Goal: Information Seeking & Learning: Find contact information

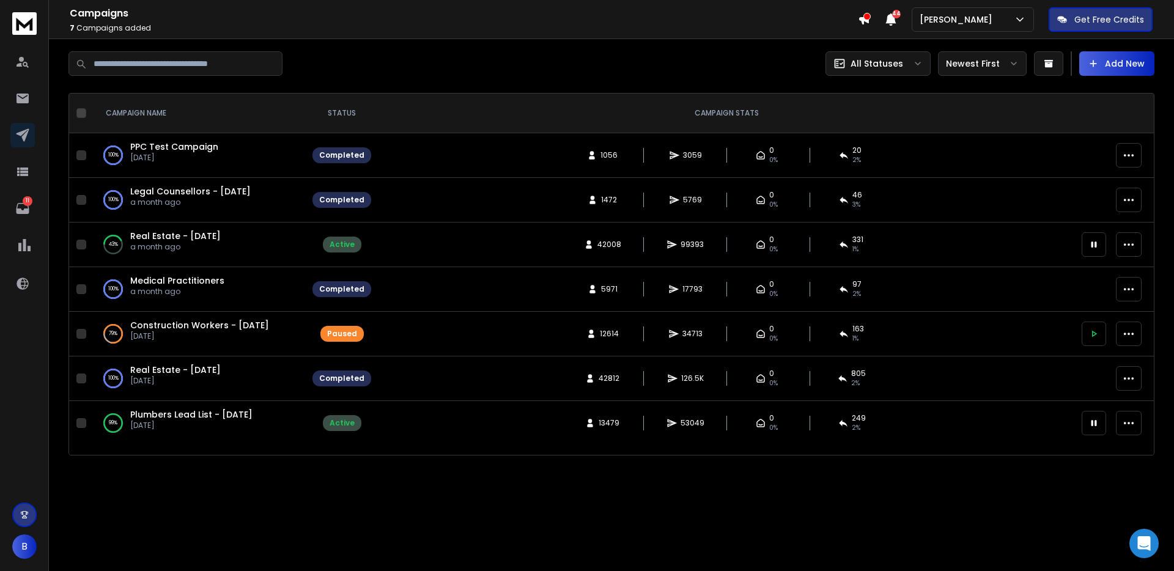
click at [887, 32] on div "Campaigns 7 Campaigns added 44 Iris - Bruce Get Free Credits" at bounding box center [587, 19] width 1174 height 39
click at [887, 30] on button "[PERSON_NAME]" at bounding box center [973, 19] width 122 height 24
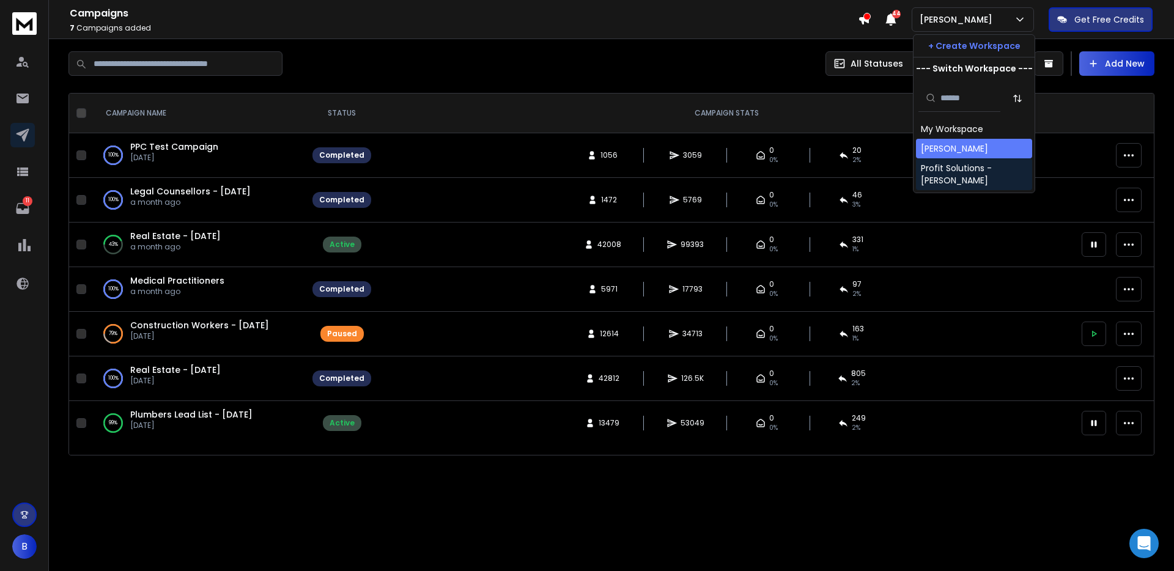
click at [887, 170] on div "Profit Solutions - [PERSON_NAME]" at bounding box center [974, 174] width 106 height 24
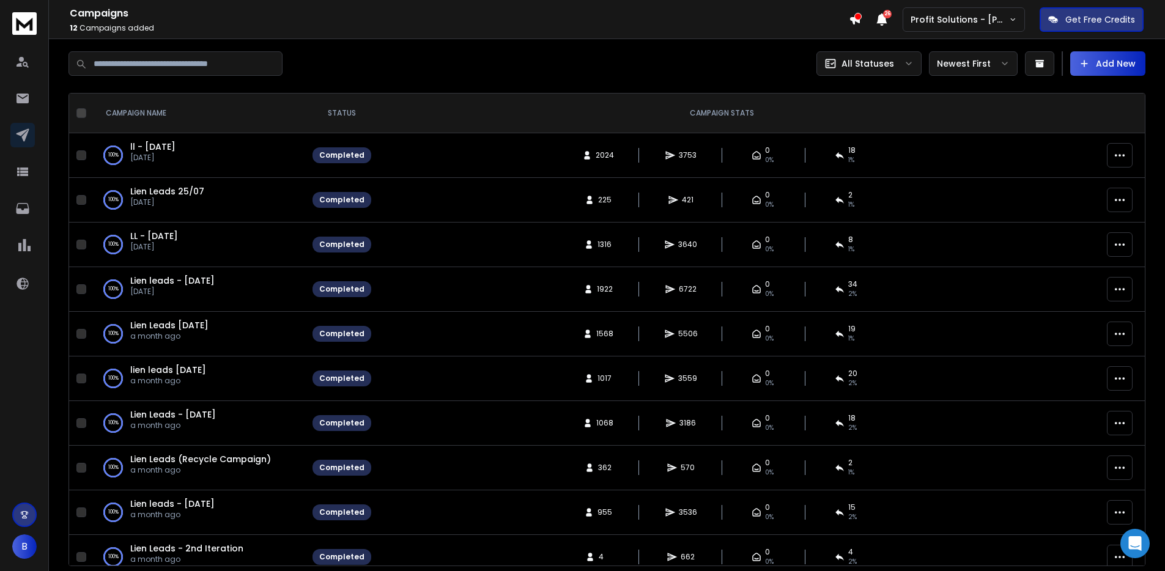
click at [684, 48] on div "Campaigns 12 Campaigns Added All Statuses Newest First Add New CAMPAIGN NAME ST…" at bounding box center [607, 308] width 1116 height 539
click at [962, 23] on p "Profit Solutions - [PERSON_NAME]" at bounding box center [959, 19] width 98 height 12
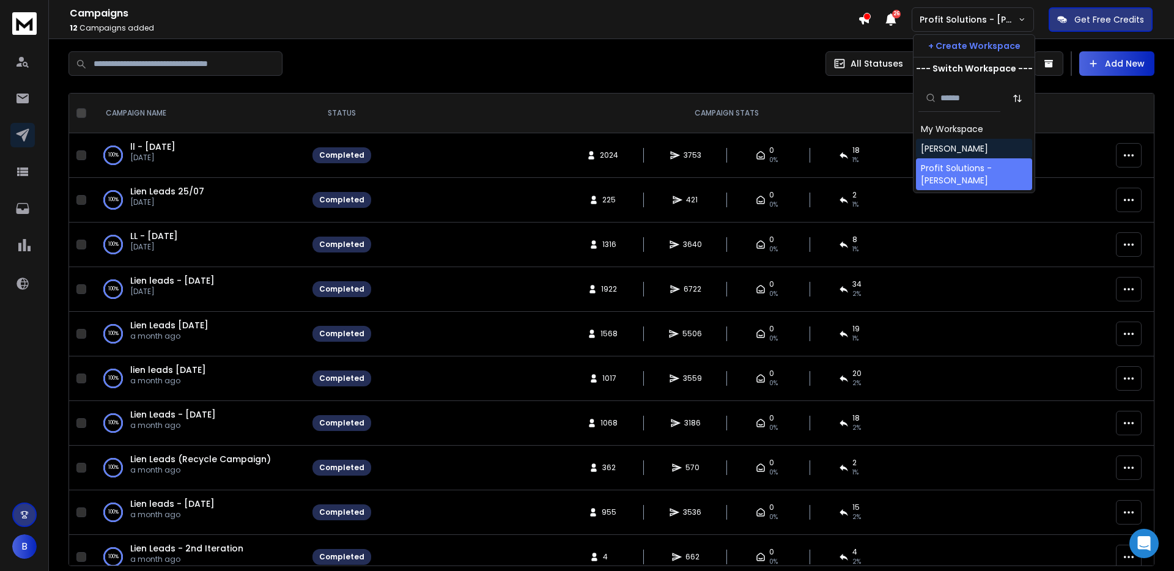
click at [953, 149] on div "[PERSON_NAME]" at bounding box center [954, 148] width 67 height 12
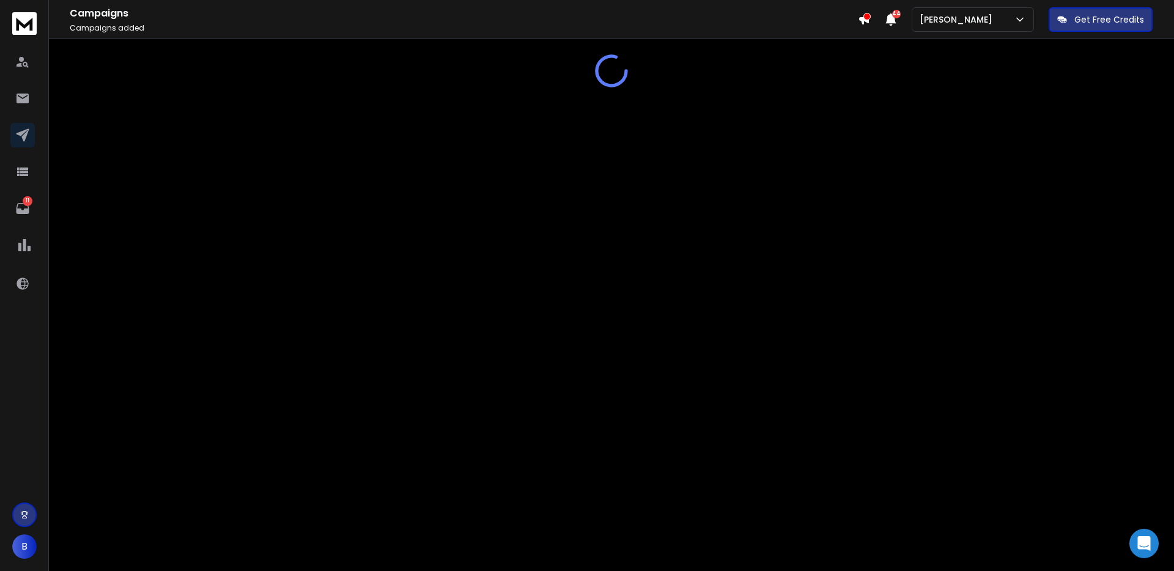
click at [41, 197] on div "11 B" at bounding box center [24, 285] width 49 height 571
click at [32, 207] on link "11" at bounding box center [22, 208] width 24 height 24
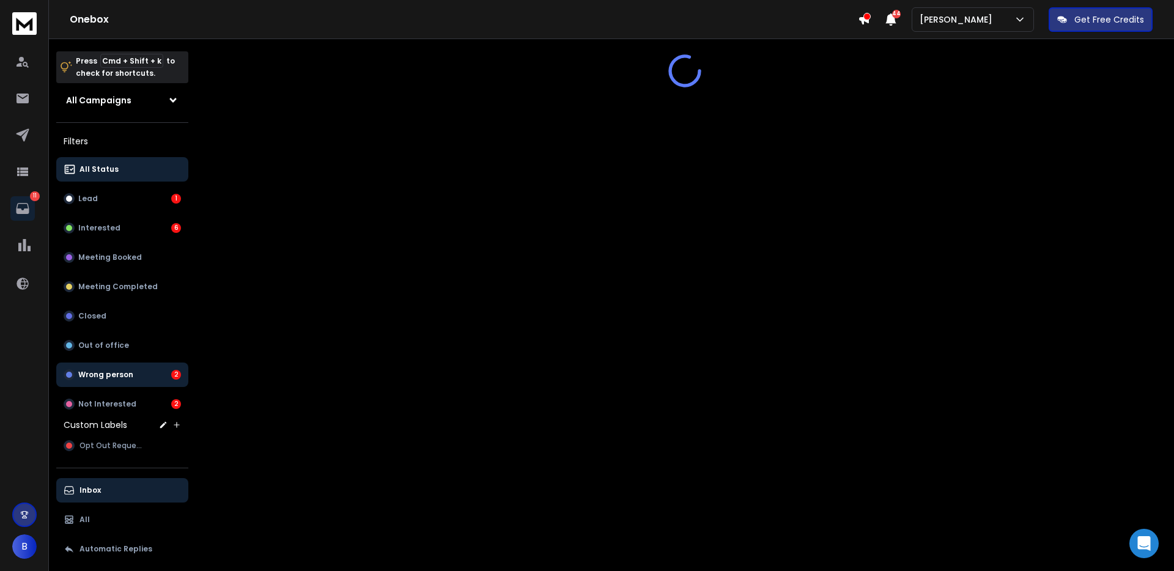
click at [172, 378] on div "2" at bounding box center [176, 375] width 10 height 10
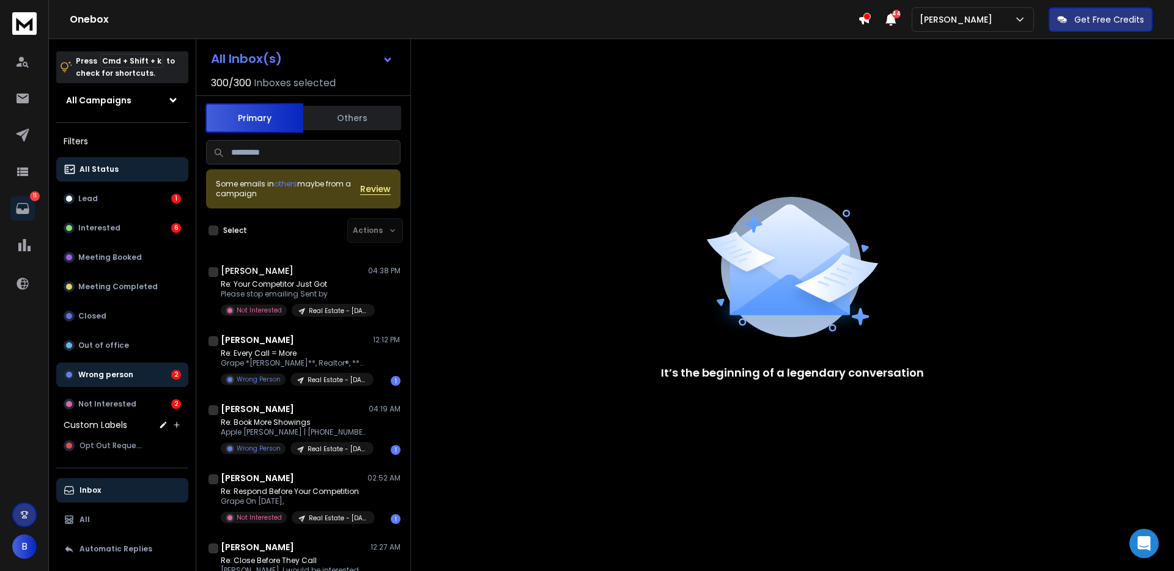
click at [160, 379] on button "Wrong person 2" at bounding box center [122, 375] width 132 height 24
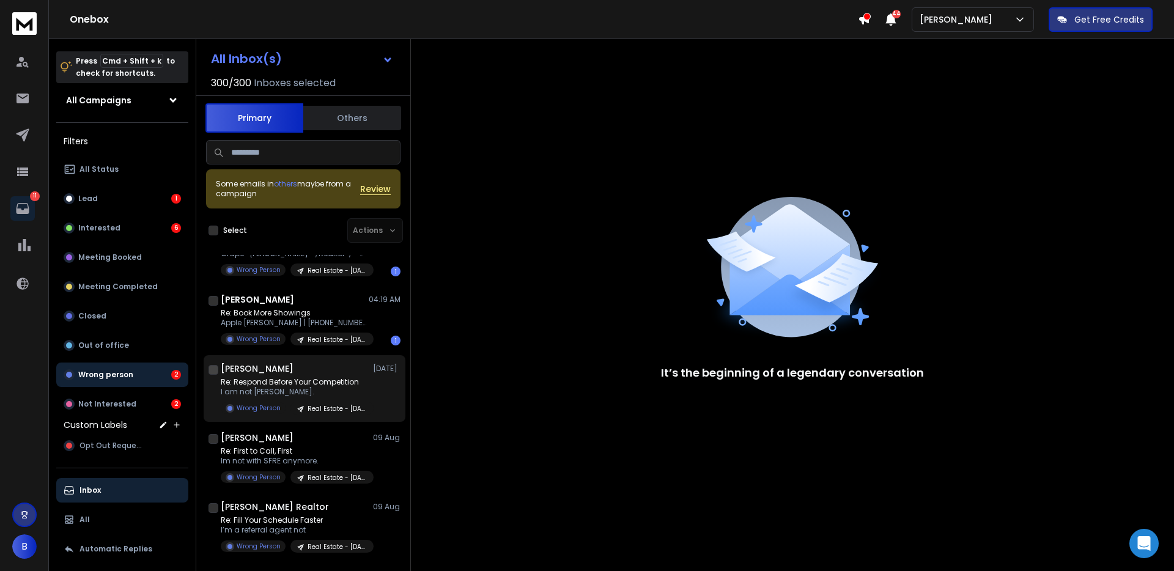
scroll to position [43, 0]
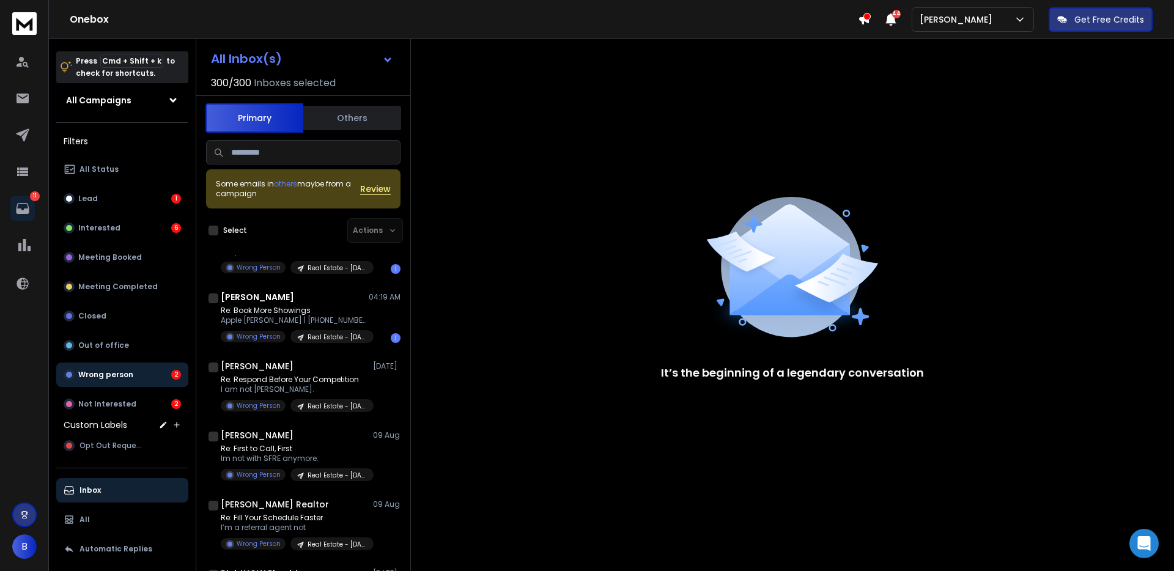
click at [166, 392] on button "Not Interested 2" at bounding box center [122, 404] width 132 height 24
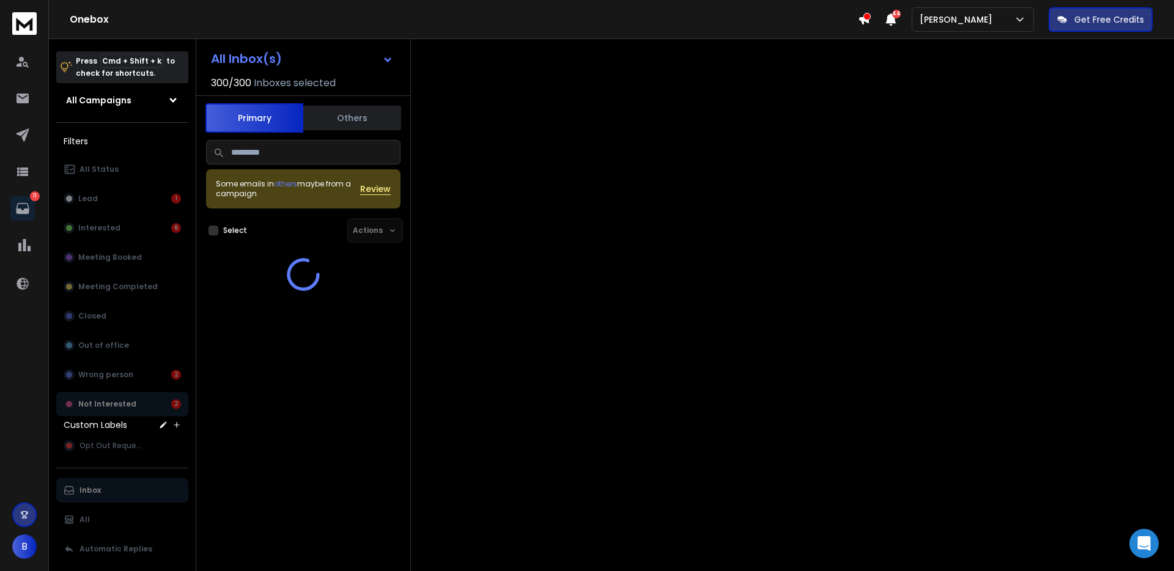
scroll to position [0, 0]
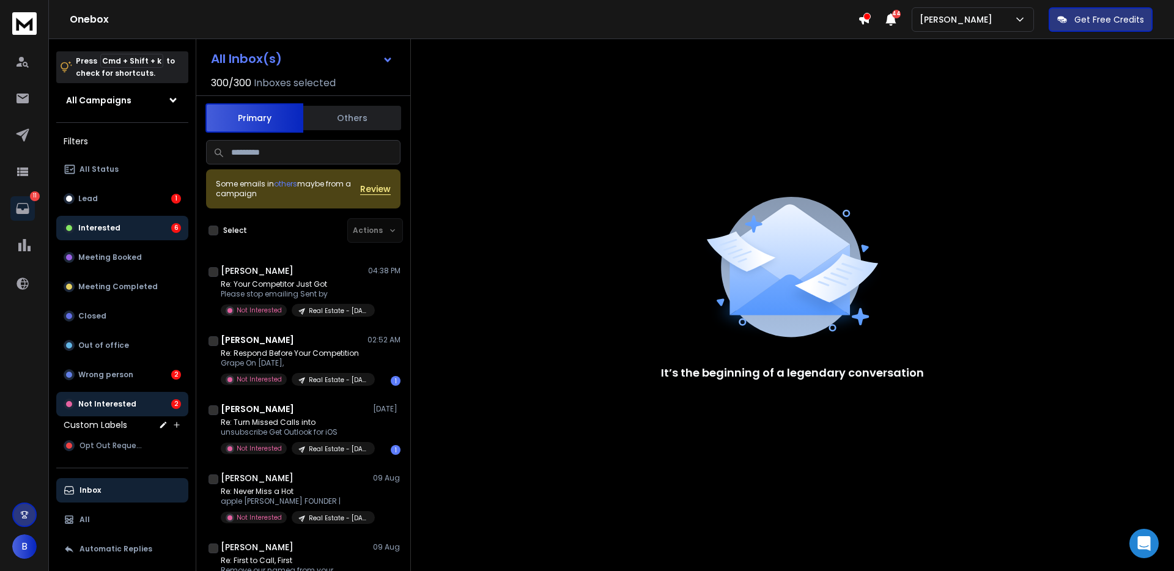
click at [104, 229] on p "Interested" at bounding box center [99, 228] width 42 height 10
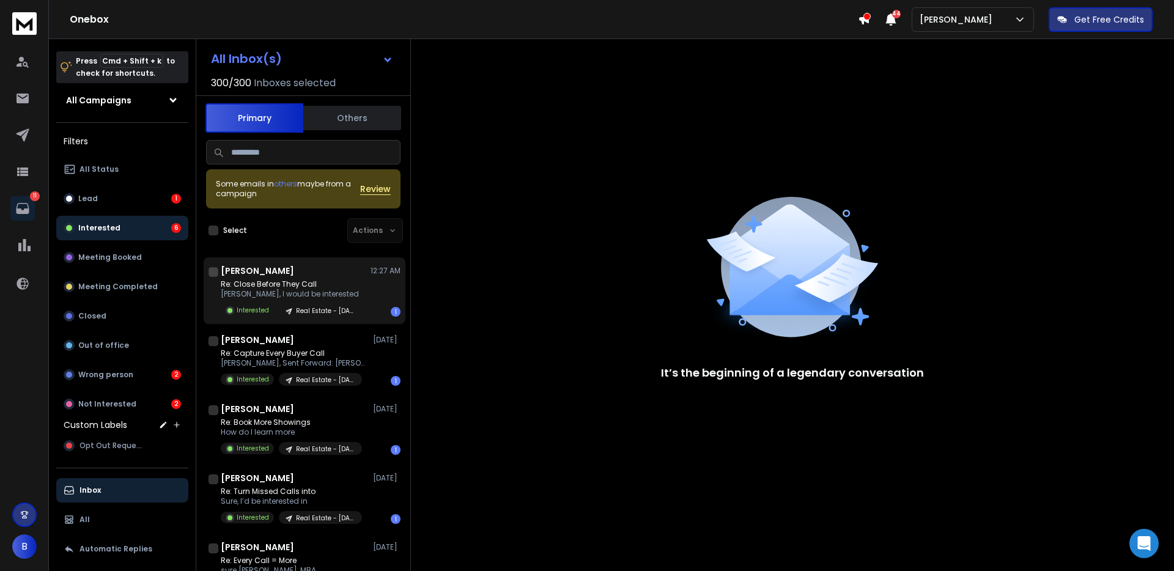
click at [341, 273] on div "Cyd Panaccione 12:27 AM" at bounding box center [311, 271] width 180 height 12
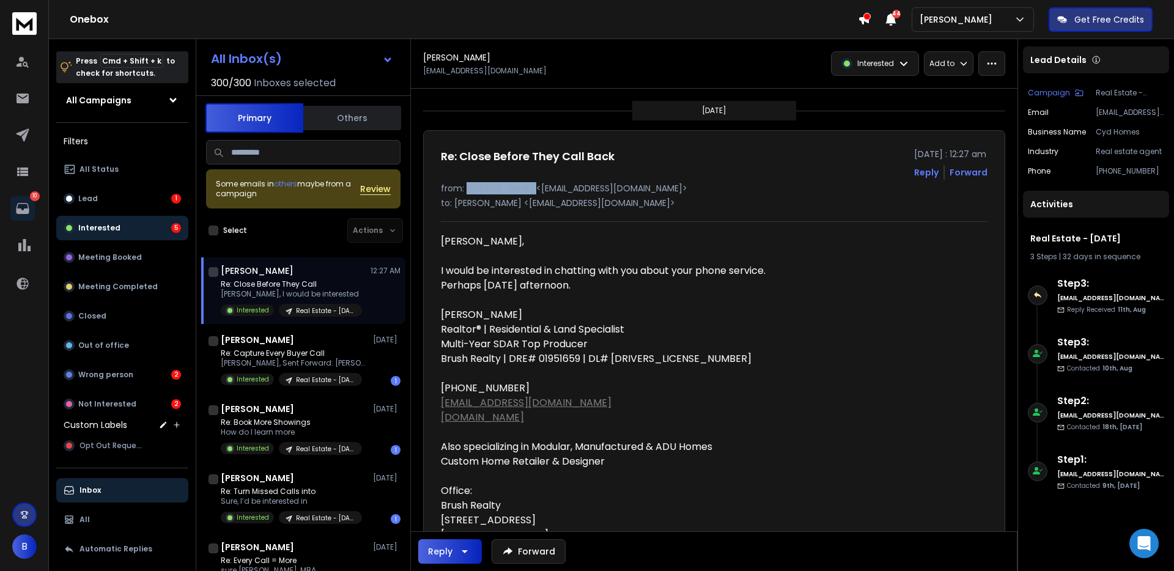
drag, startPoint x: 534, startPoint y: 188, endPoint x: 466, endPoint y: 190, distance: 67.9
click at [466, 190] on p "from: Cyd Panaccione <cydhomes@gmail.com>" at bounding box center [714, 188] width 547 height 12
copy p "Cyd Panaccione"
drag, startPoint x: 635, startPoint y: 191, endPoint x: 545, endPoint y: 193, distance: 90.5
click at [545, 193] on p "from: Cyd Panaccione <cydhomes@gmail.com>" at bounding box center [714, 188] width 547 height 12
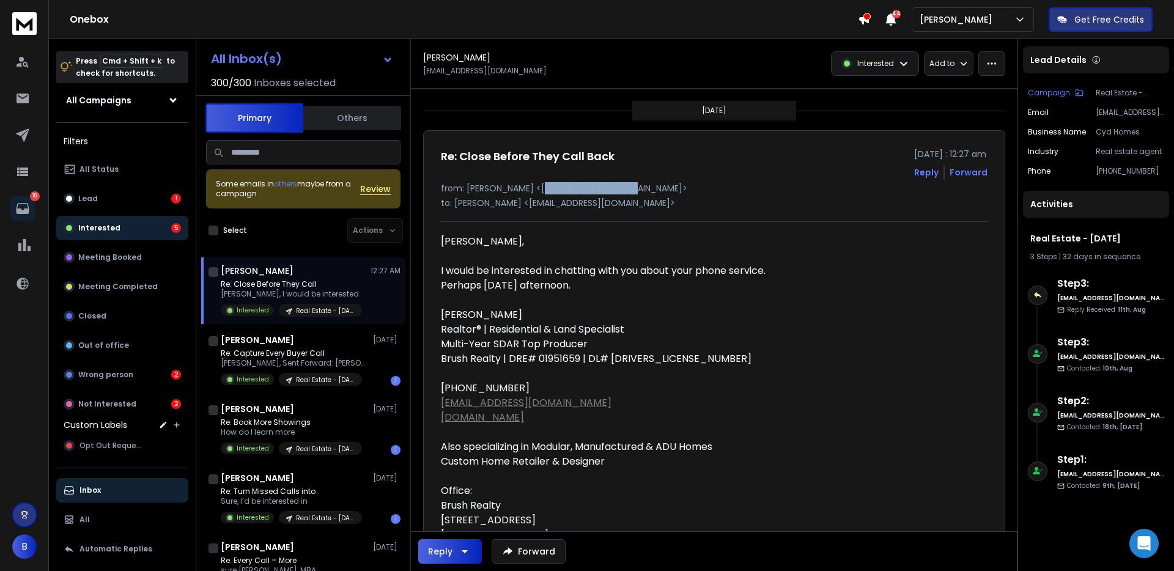
copy p "cydhomes@gmail.com"
drag, startPoint x: 498, startPoint y: 383, endPoint x: 429, endPoint y: 382, distance: 68.5
copy div "(760) 415-9882"
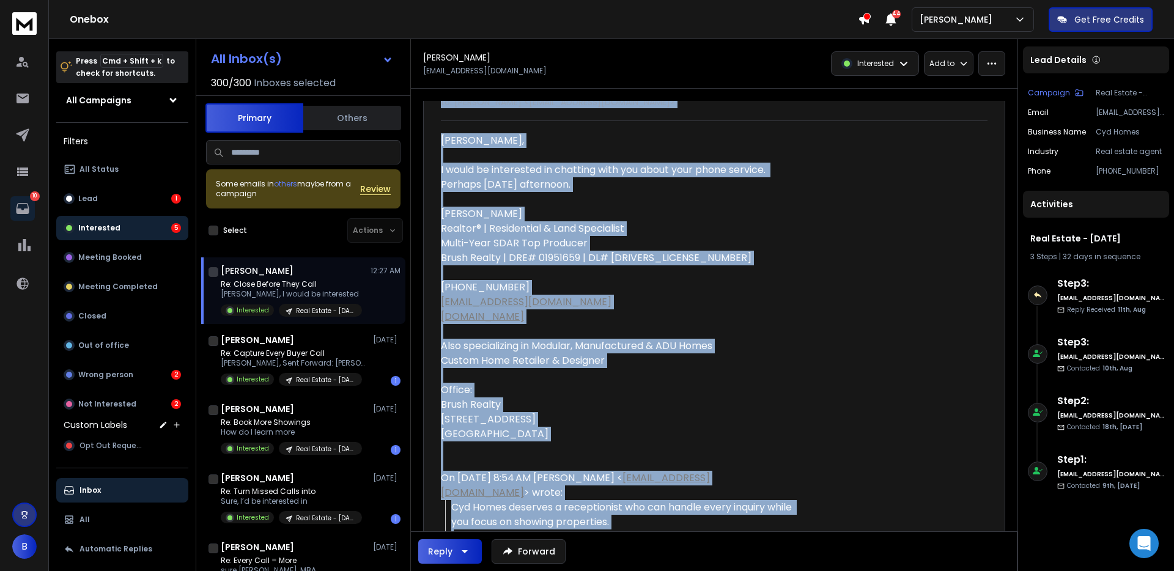
scroll to position [786, 0]
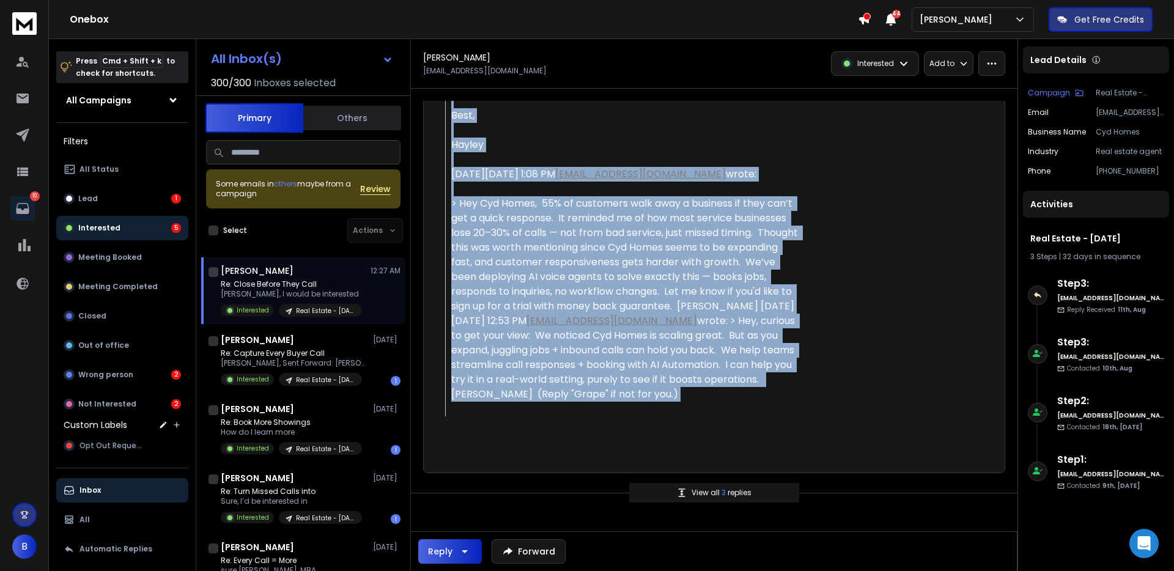
drag, startPoint x: 438, startPoint y: 153, endPoint x: 611, endPoint y: 404, distance: 304.6
copy div "Re: Close Before They Call Back 11 August 2025 : 12:27 am Reply Forward from: C…"
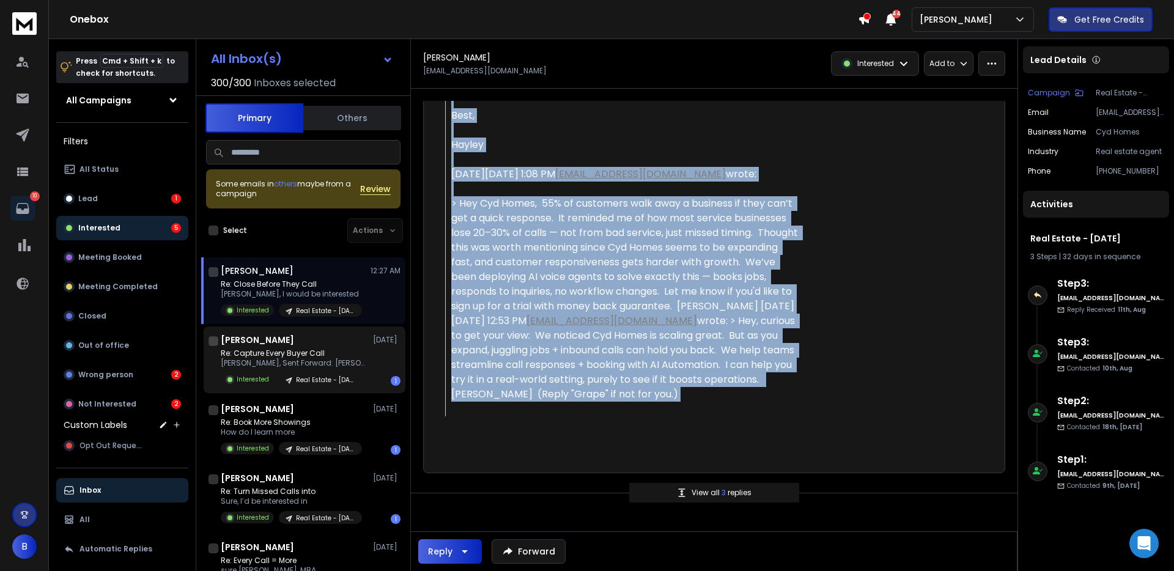
click at [312, 345] on div "Maureen Megowan 10 Aug" at bounding box center [311, 340] width 180 height 12
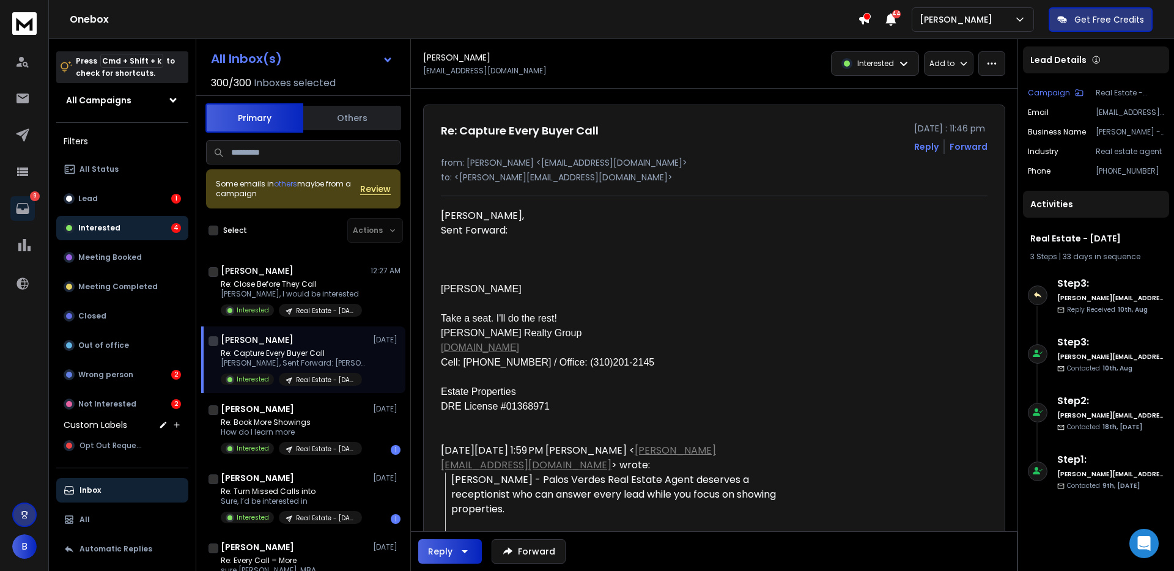
scroll to position [23, 0]
click at [460, 299] on p at bounding box center [619, 306] width 357 height 15
click at [462, 290] on font "Maureen Megowan" at bounding box center [481, 291] width 81 height 10
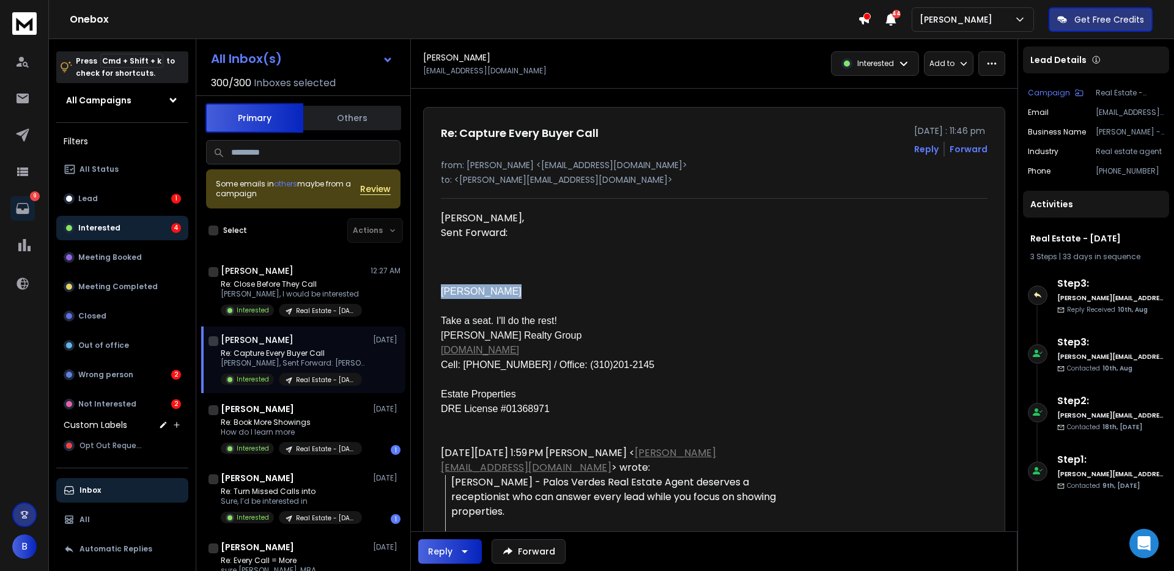
copy font "Maureen Megowan"
drag, startPoint x: 556, startPoint y: 168, endPoint x: 666, endPoint y: 168, distance: 110.7
click at [666, 168] on p "from: Maureen Megowan <mdmegowan@gmail.com>" at bounding box center [714, 165] width 547 height 12
copy p "mdmegowan@gmail.com"
drag, startPoint x: 463, startPoint y: 369, endPoint x: 528, endPoint y: 368, distance: 64.8
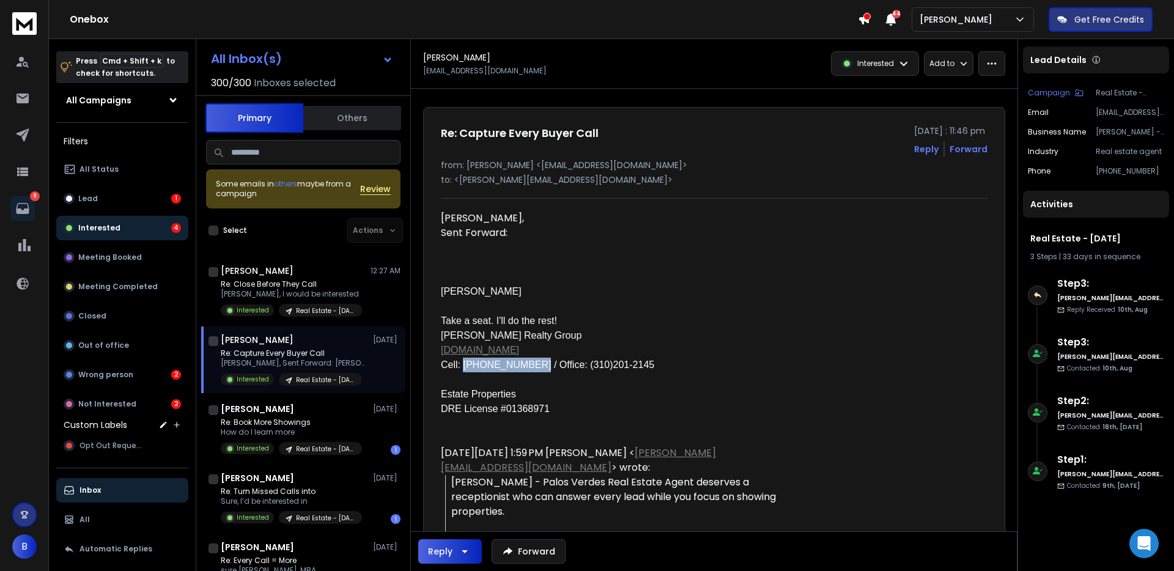
click at [528, 368] on span "Cell: (310) 259-7124 / Office: (310)" at bounding box center [527, 364] width 172 height 10
copy span "(310) 259-7124"
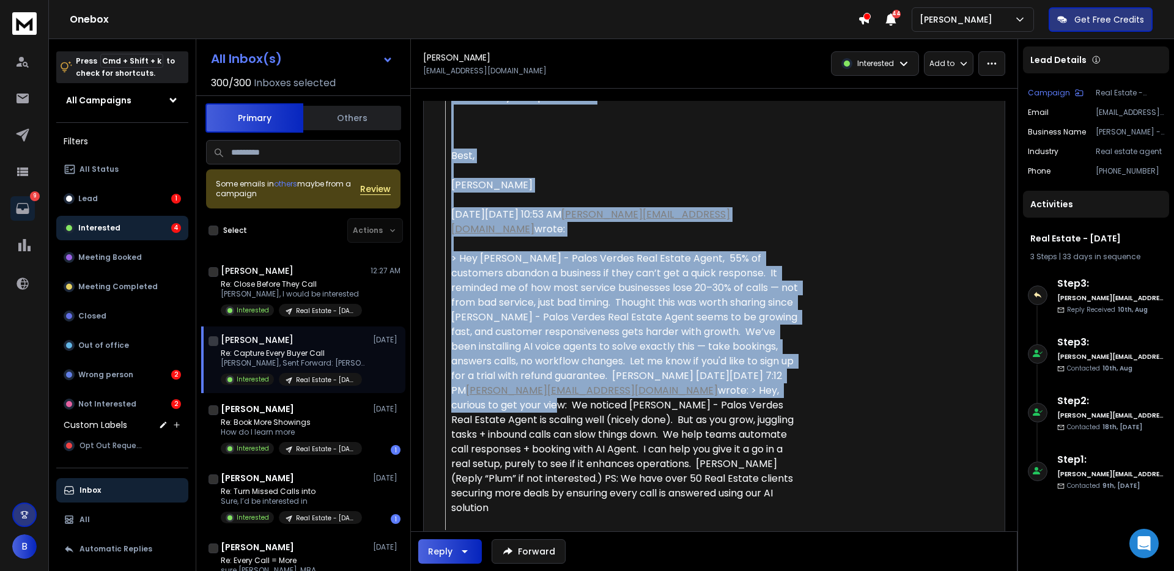
scroll to position [742, 0]
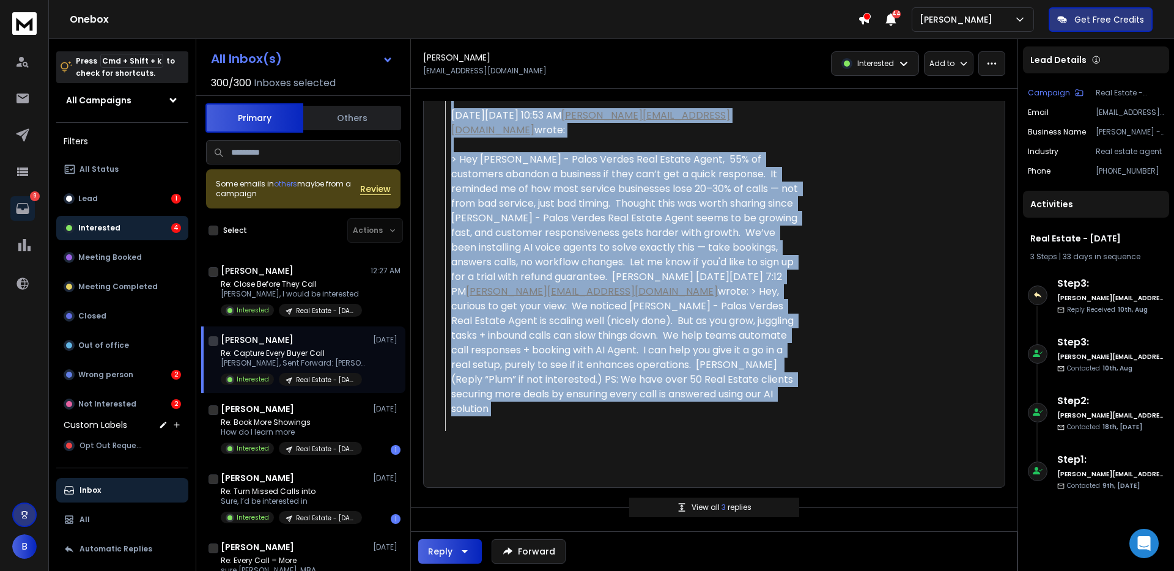
drag, startPoint x: 436, startPoint y: 135, endPoint x: 654, endPoint y: 409, distance: 350.2
copy div "Re: Capture Every Buyer Call 10 August 2025 : 11:46 pm Reply Forward from: Maur…"
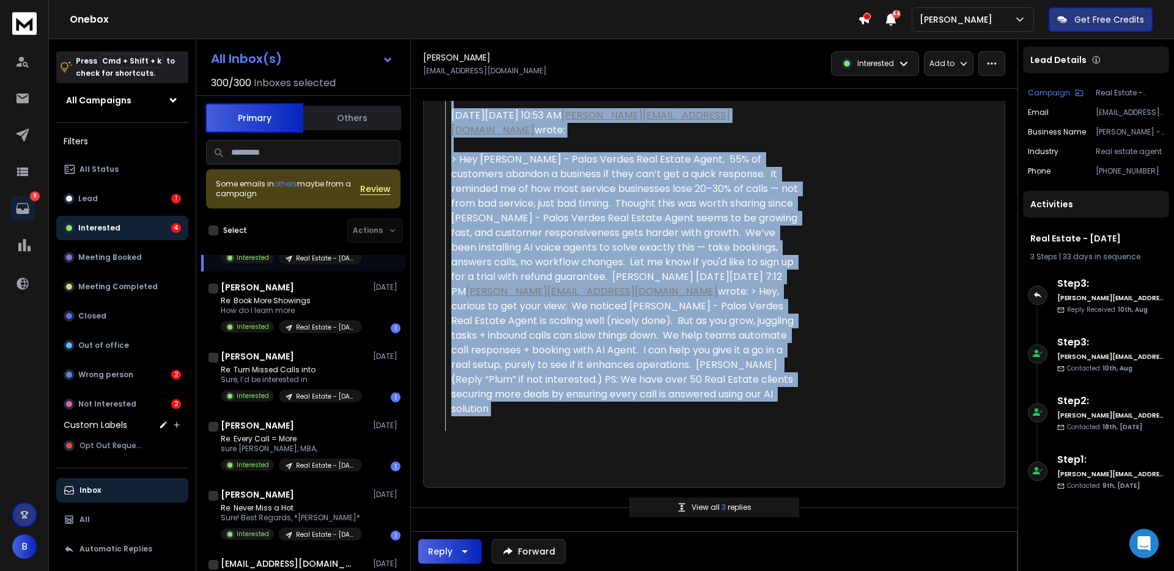
scroll to position [123, 0]
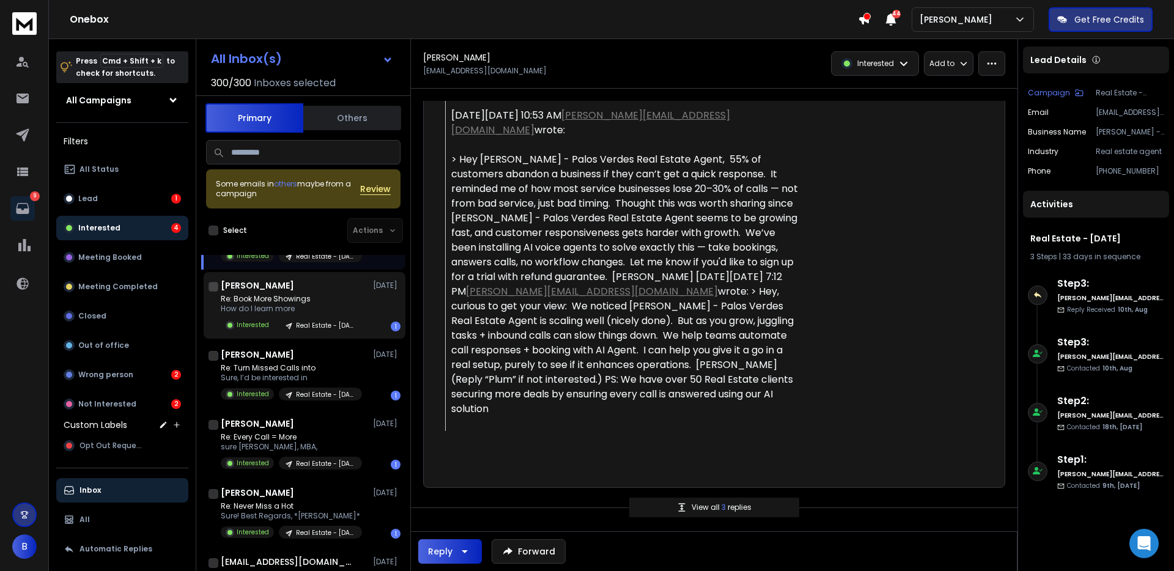
click at [352, 297] on p "Re: Book More Showings" at bounding box center [291, 299] width 141 height 10
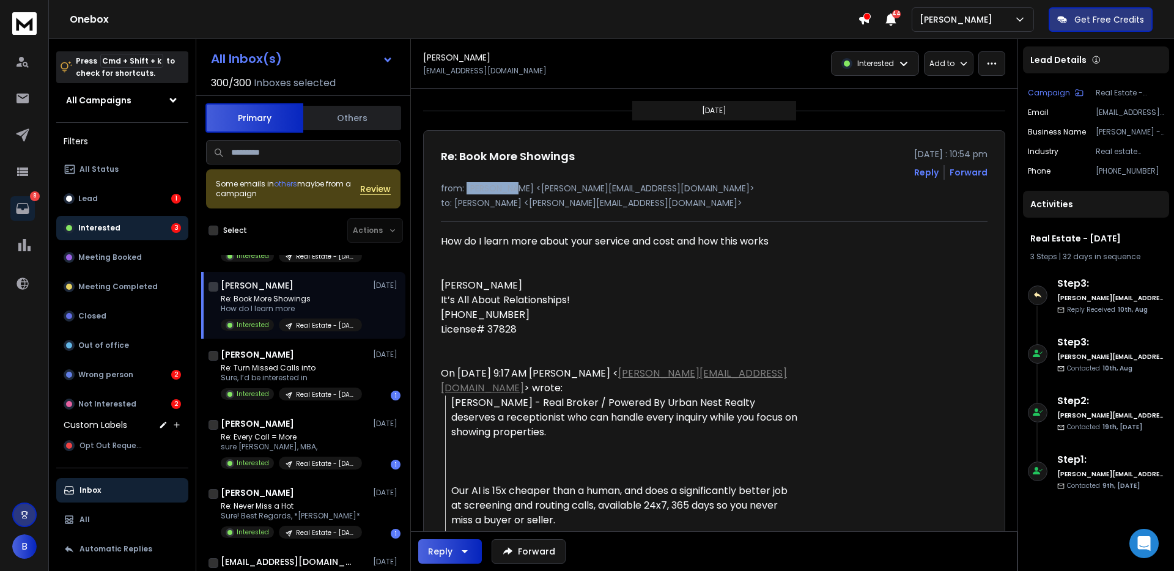
drag, startPoint x: 507, startPoint y: 191, endPoint x: 468, endPoint y: 191, distance: 39.1
click at [468, 191] on p "from: Ben Correa <ben@teamcorreavegas.com>" at bounding box center [714, 188] width 547 height 12
copy p "Ben Correa"
drag, startPoint x: 642, startPoint y: 190, endPoint x: 522, endPoint y: 188, distance: 120.5
click at [522, 188] on p "from: Ben Correa <ben@teamcorreavegas.com>" at bounding box center [714, 188] width 547 height 12
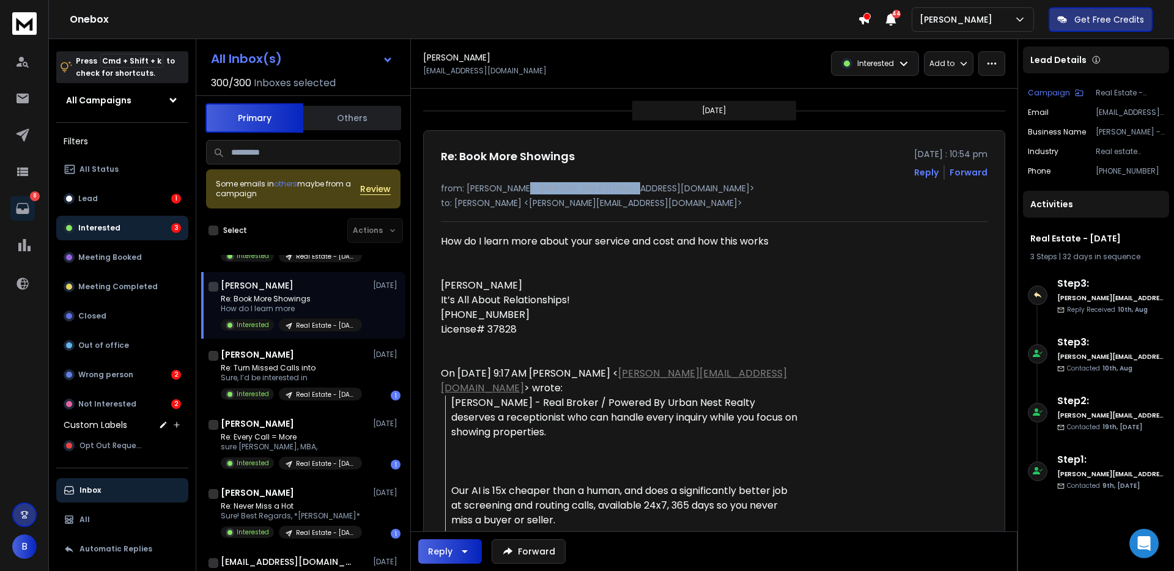
copy p "ben@teamcorreavegas.com"
drag, startPoint x: 517, startPoint y: 316, endPoint x: 439, endPoint y: 315, distance: 78.3
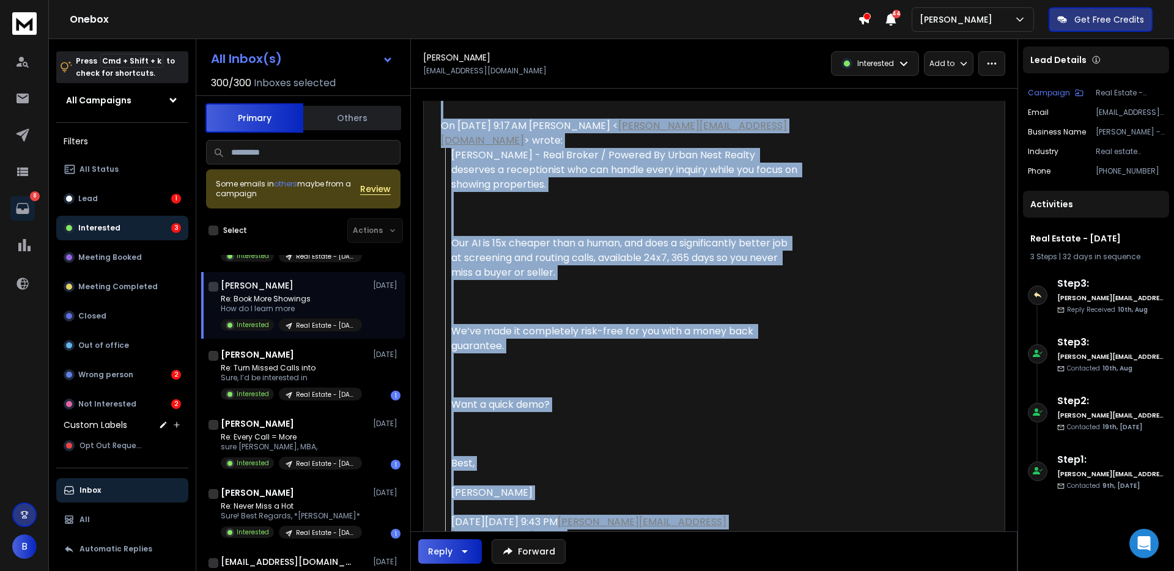
scroll to position [603, 0]
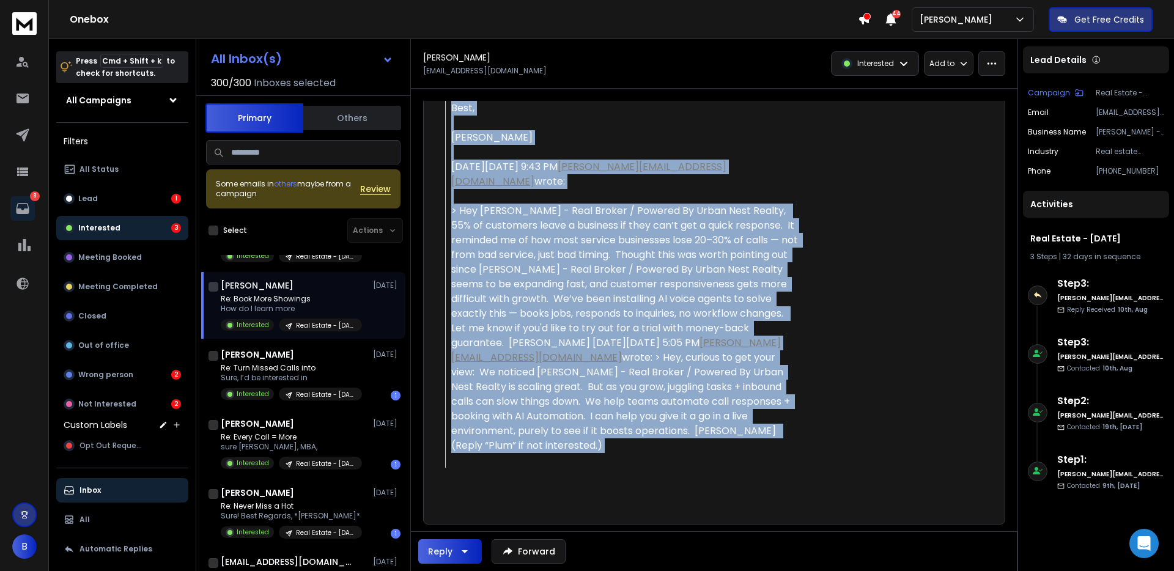
drag, startPoint x: 438, startPoint y: 152, endPoint x: 630, endPoint y: 439, distance: 345.4
click at [630, 439] on div "Re: Book More Showings 10 August 2025 : 10:54 pm Reply Forward from: Ben Correa…" at bounding box center [714, 25] width 582 height 997
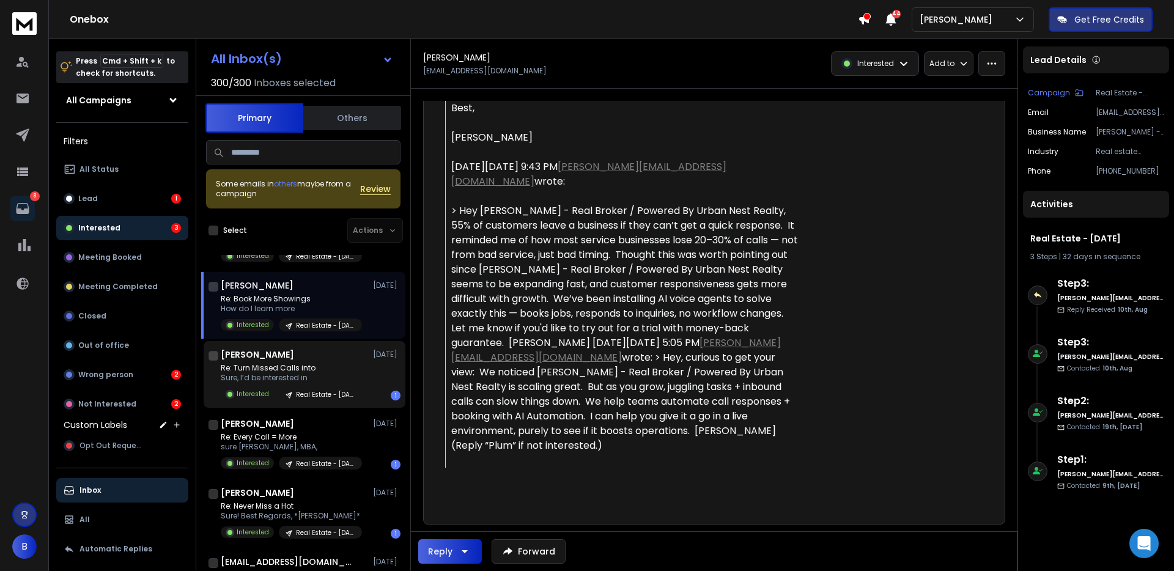
click at [286, 354] on div "Rolland Szabo 10 Aug" at bounding box center [311, 354] width 180 height 12
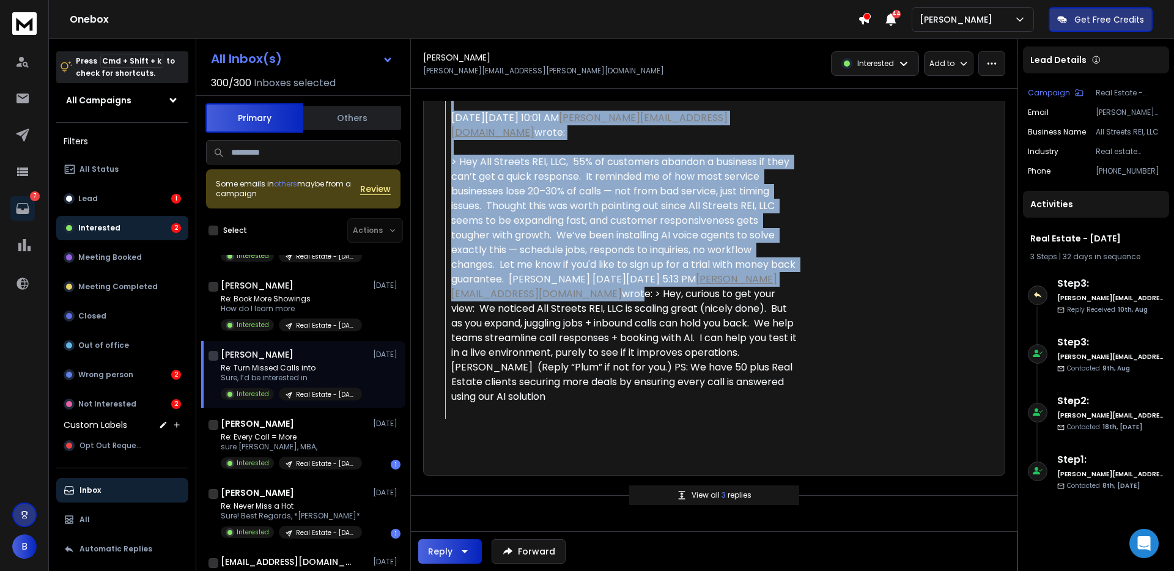
scroll to position [610, 0]
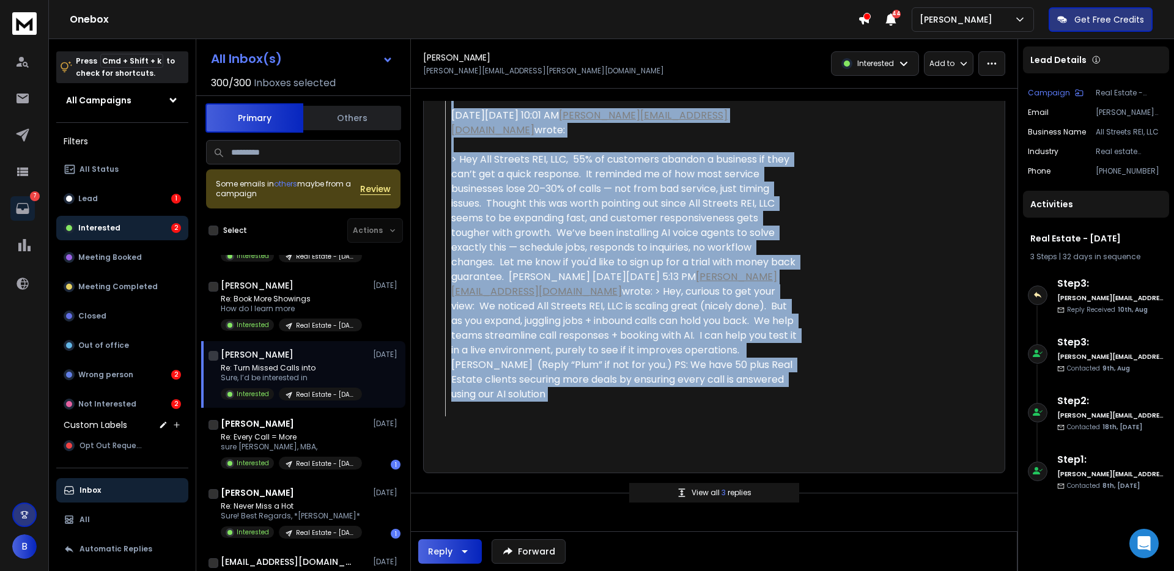
drag, startPoint x: 435, startPoint y: 157, endPoint x: 640, endPoint y: 408, distance: 323.8
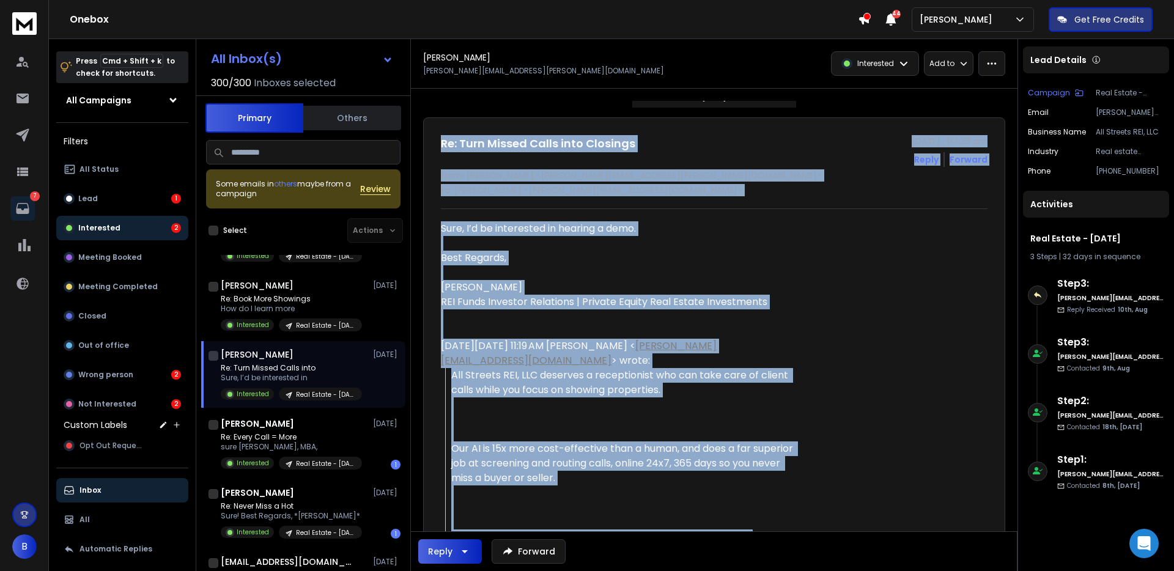
scroll to position [0, 0]
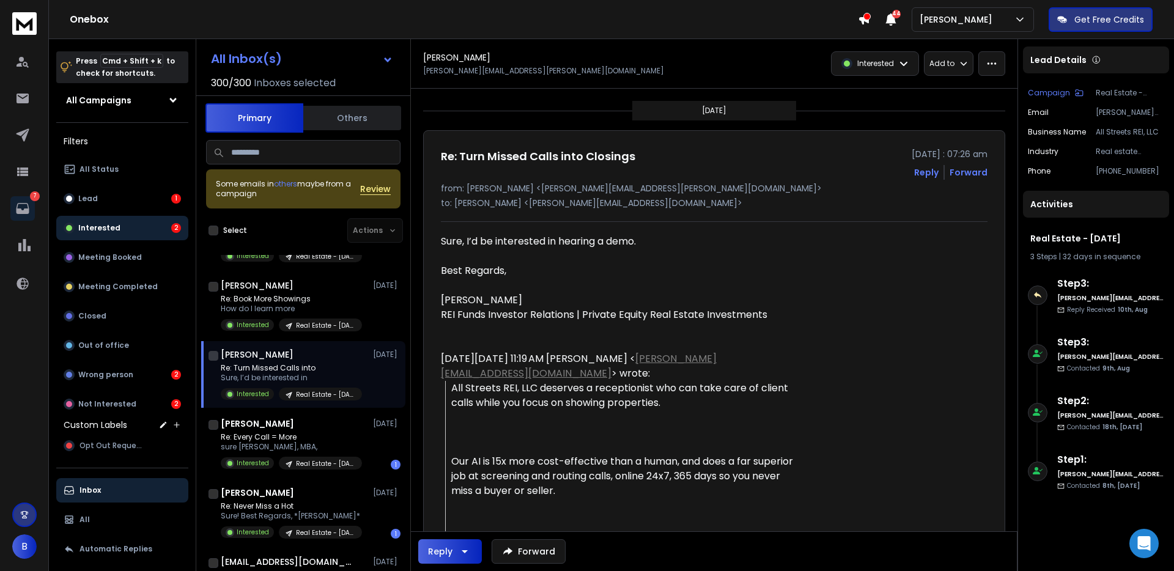
click at [1120, 169] on p "+1 917-363-2986" at bounding box center [1130, 171] width 68 height 10
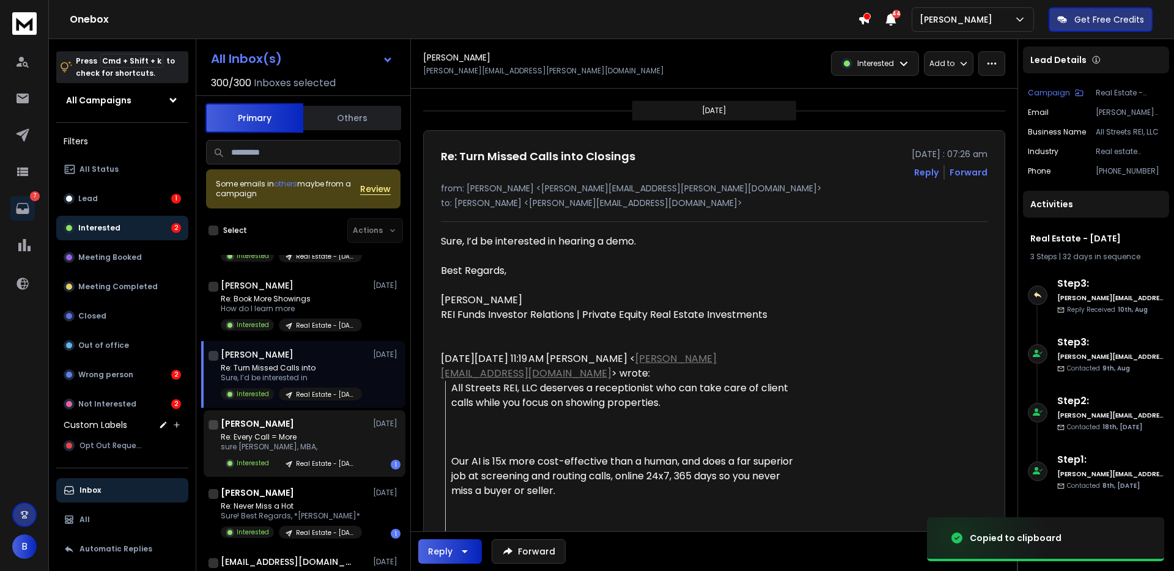
click at [296, 424] on div "Rod Johnston 10 Aug" at bounding box center [311, 424] width 180 height 12
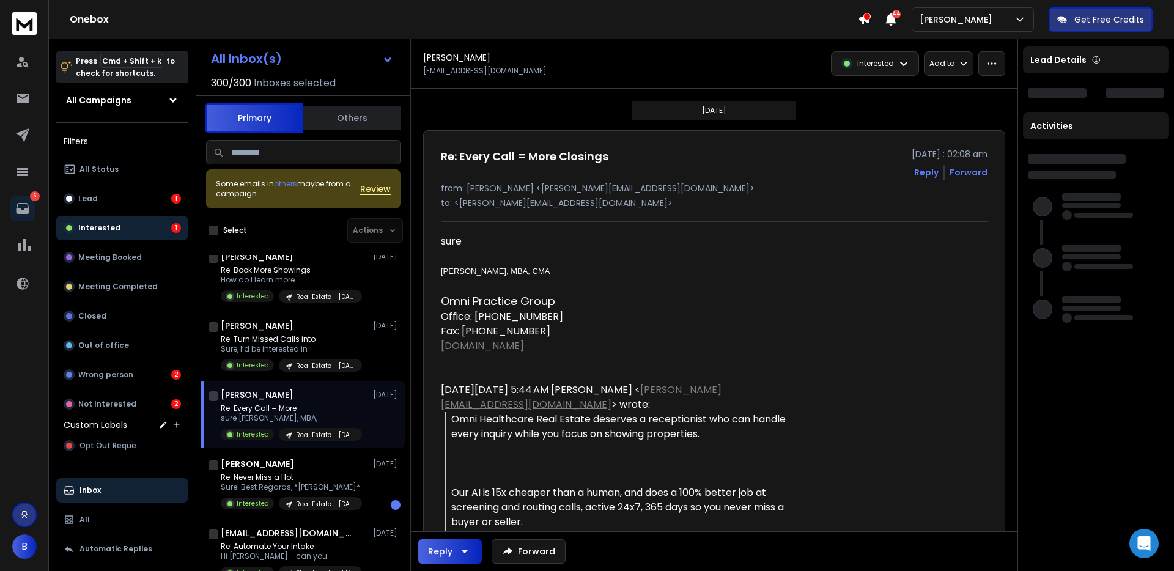
scroll to position [176, 0]
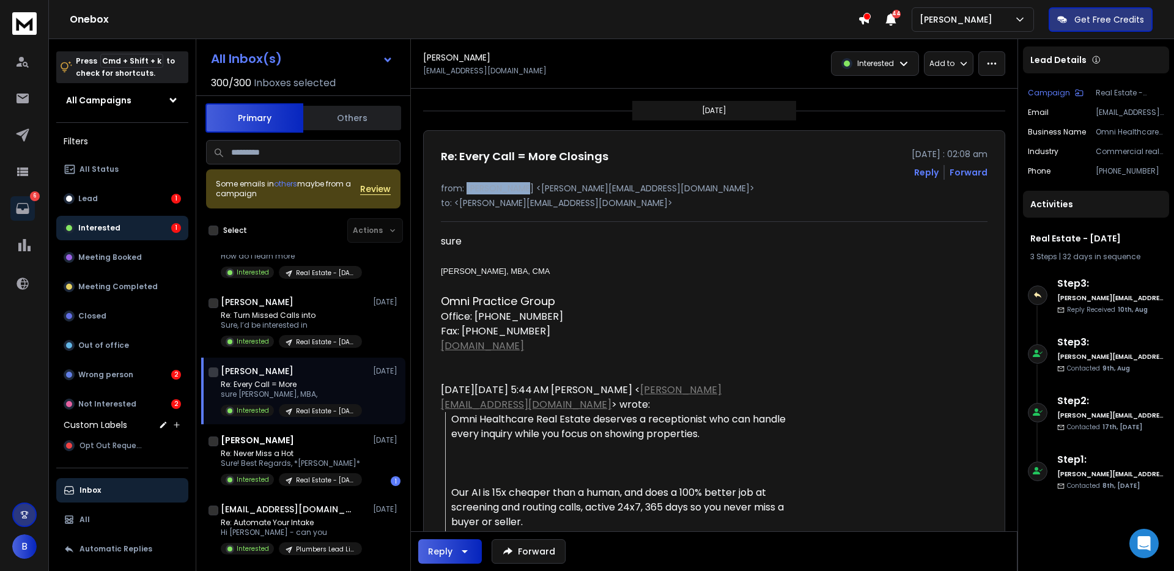
drag, startPoint x: 523, startPoint y: 189, endPoint x: 467, endPoint y: 192, distance: 55.7
click at [467, 192] on p "from: Rod Johnston <rod@omni-pg.com>" at bounding box center [714, 188] width 547 height 12
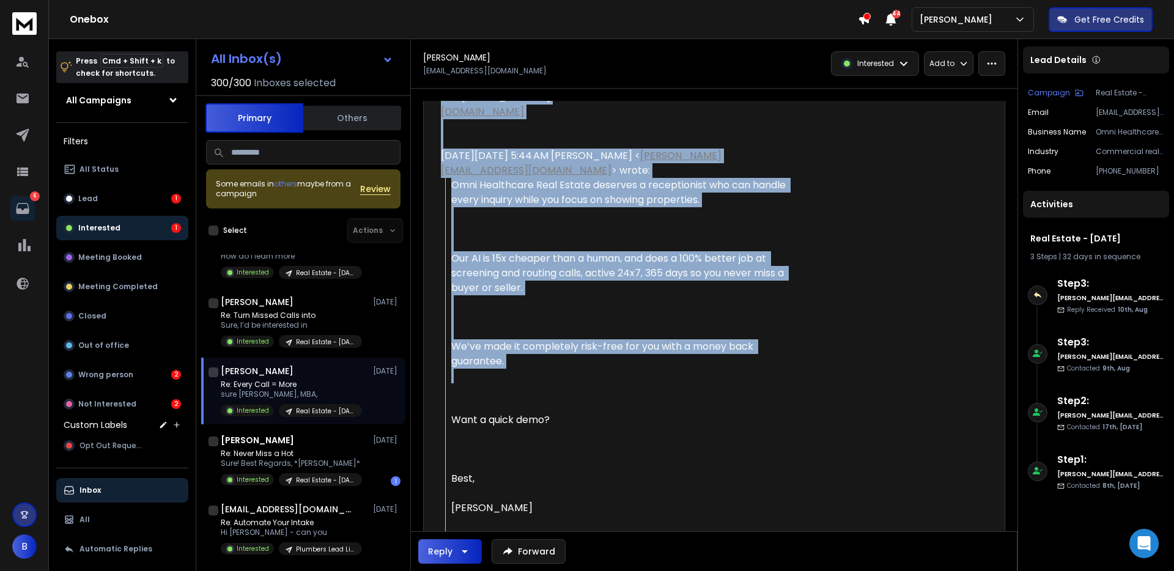
scroll to position [803, 0]
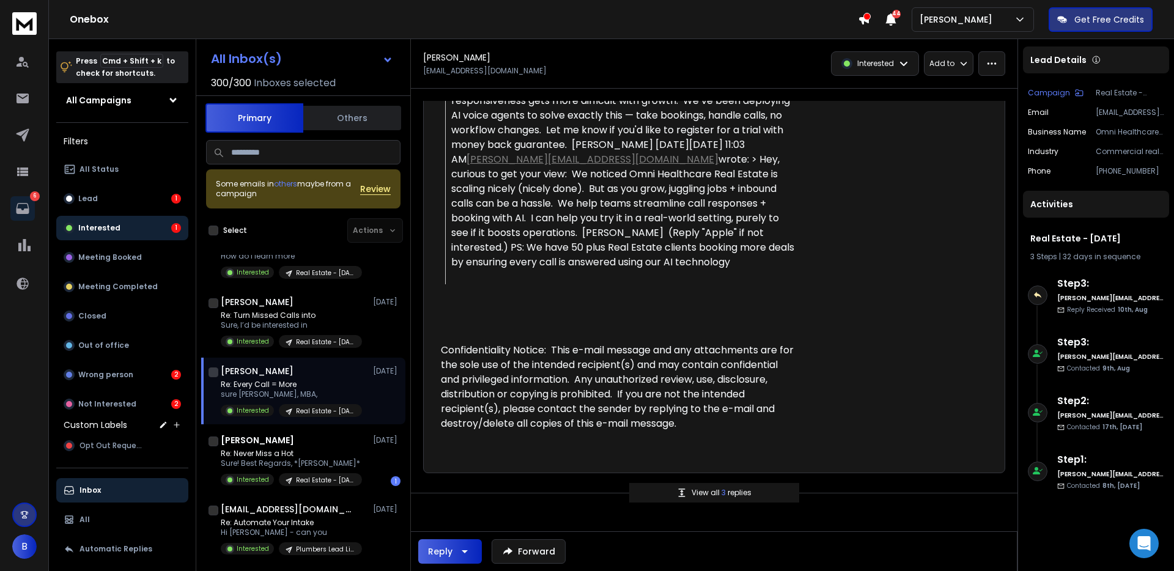
drag, startPoint x: 440, startPoint y: 238, endPoint x: 702, endPoint y: 451, distance: 337.3
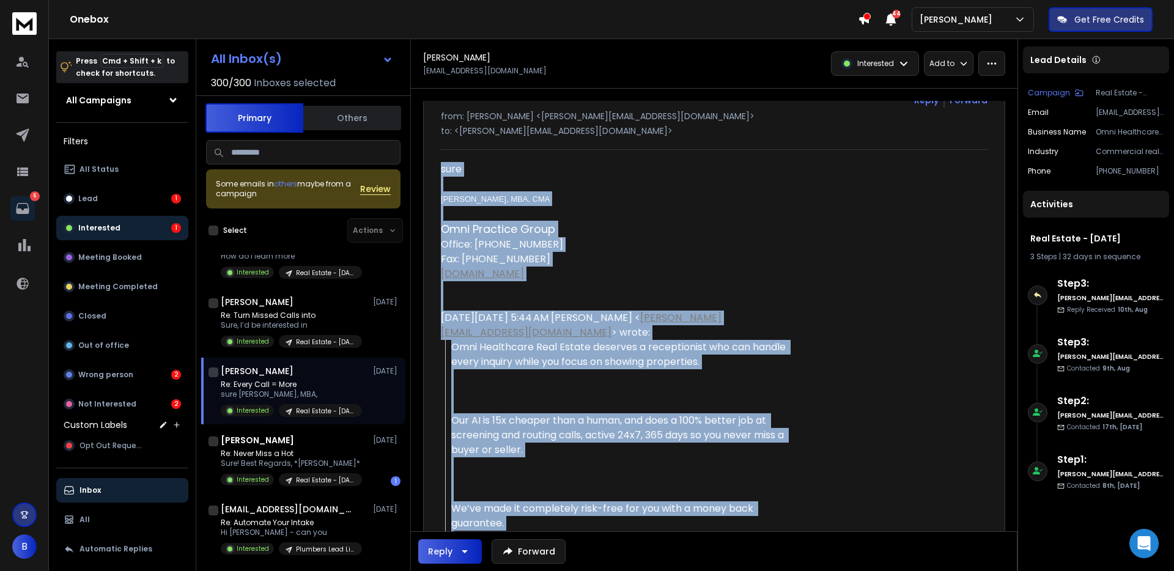
scroll to position [0, 0]
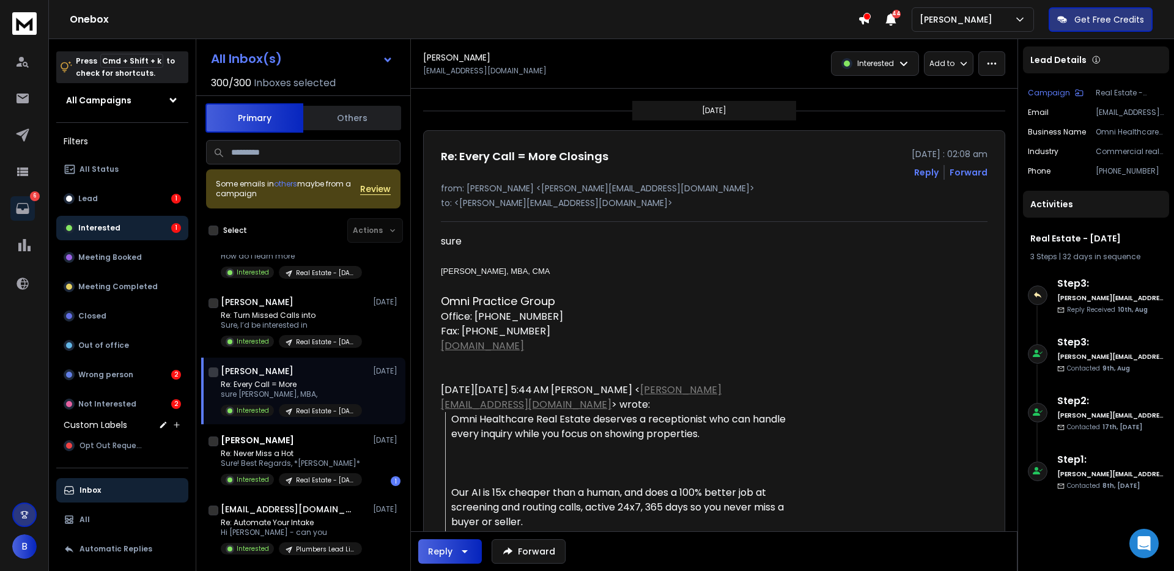
click at [591, 200] on p "to: <christina@tryaiagentsoft.com>" at bounding box center [714, 203] width 547 height 12
drag, startPoint x: 612, startPoint y: 186, endPoint x: 531, endPoint y: 186, distance: 80.7
click at [531, 186] on p "from: Rod Johnston <rod@omni-pg.com>" at bounding box center [714, 188] width 547 height 12
drag, startPoint x: 545, startPoint y: 320, endPoint x: 475, endPoint y: 319, distance: 70.3
click at [475, 319] on div "Office: 206-979-2660 Fax: 866-725-7013" at bounding box center [619, 323] width 357 height 29
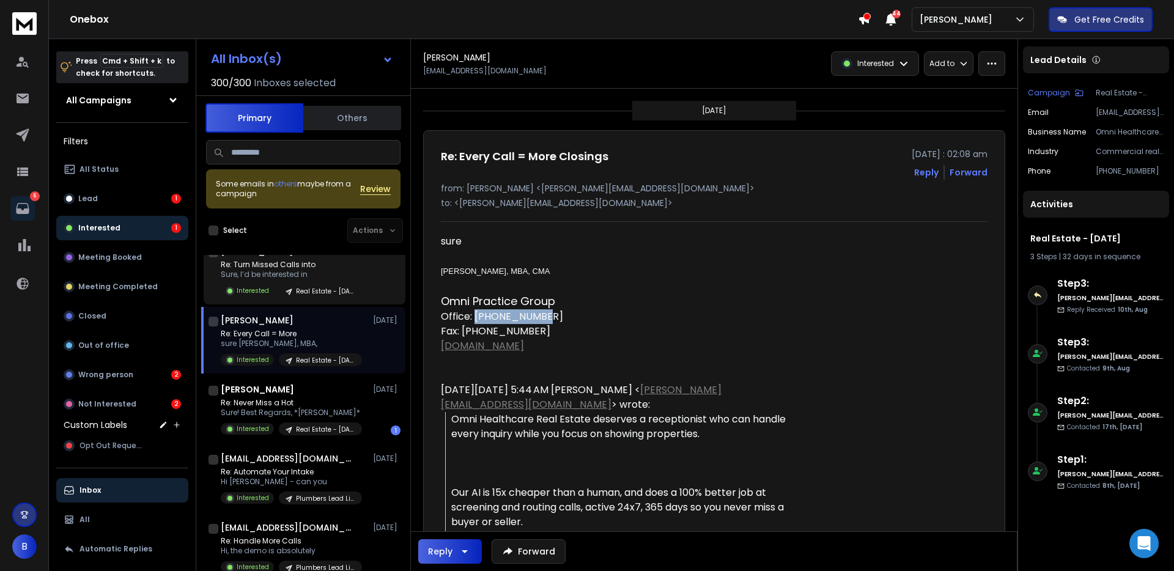
scroll to position [267, 0]
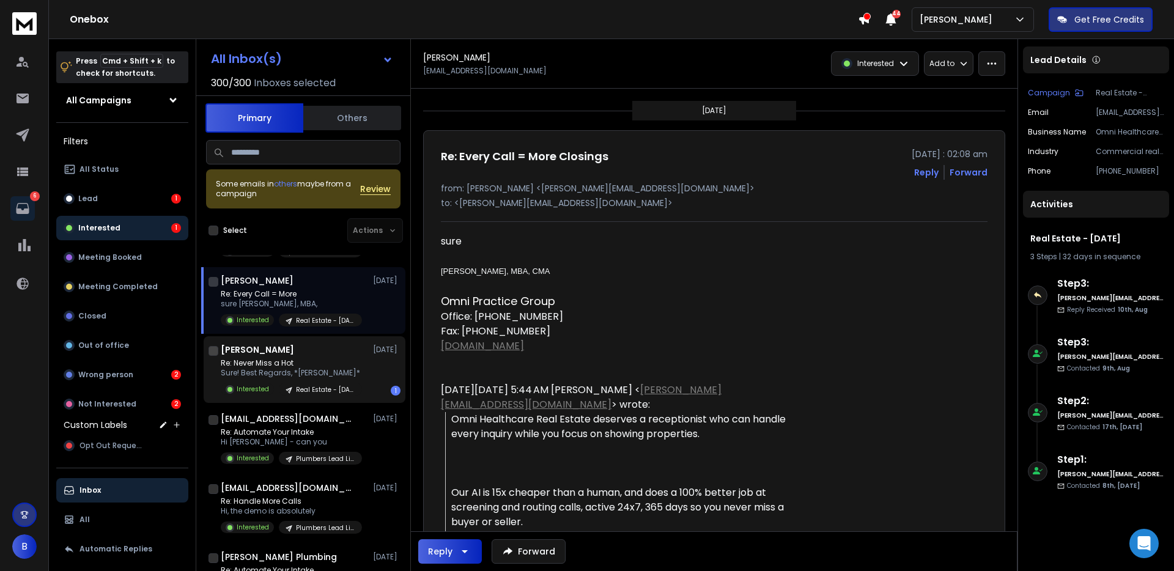
click at [342, 359] on p "Re: Never Miss a Hot" at bounding box center [291, 363] width 141 height 10
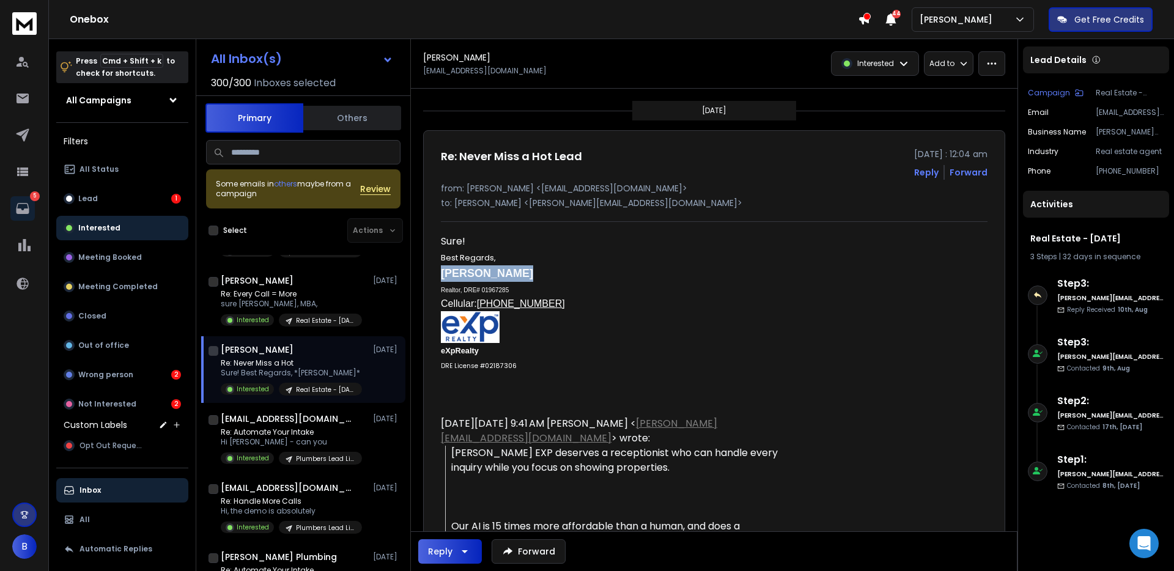
drag, startPoint x: 534, startPoint y: 274, endPoint x: 442, endPoint y: 271, distance: 91.7
click at [442, 271] on div "Orlando Casas" at bounding box center [619, 273] width 357 height 17
drag, startPoint x: 640, startPoint y: 190, endPoint x: 537, endPoint y: 188, distance: 103.3
click at [537, 188] on p "from: Orlando Casas <legal@orlandocasas.me>" at bounding box center [714, 188] width 547 height 12
drag, startPoint x: 562, startPoint y: 302, endPoint x: 486, endPoint y: 306, distance: 76.5
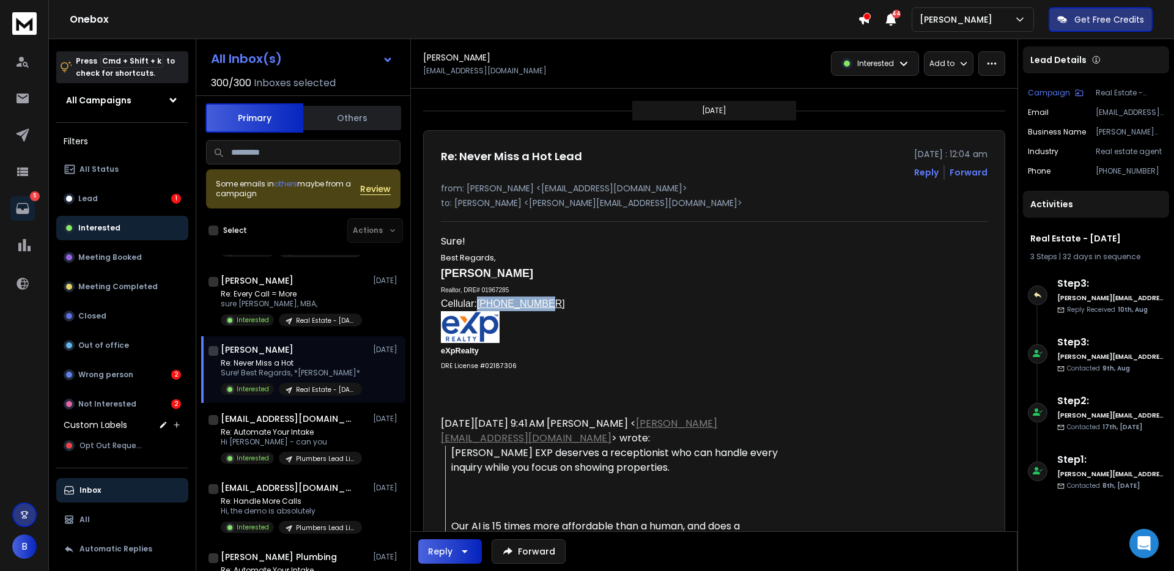
click at [486, 306] on div "Cellular: 714-497-3144" at bounding box center [619, 304] width 357 height 15
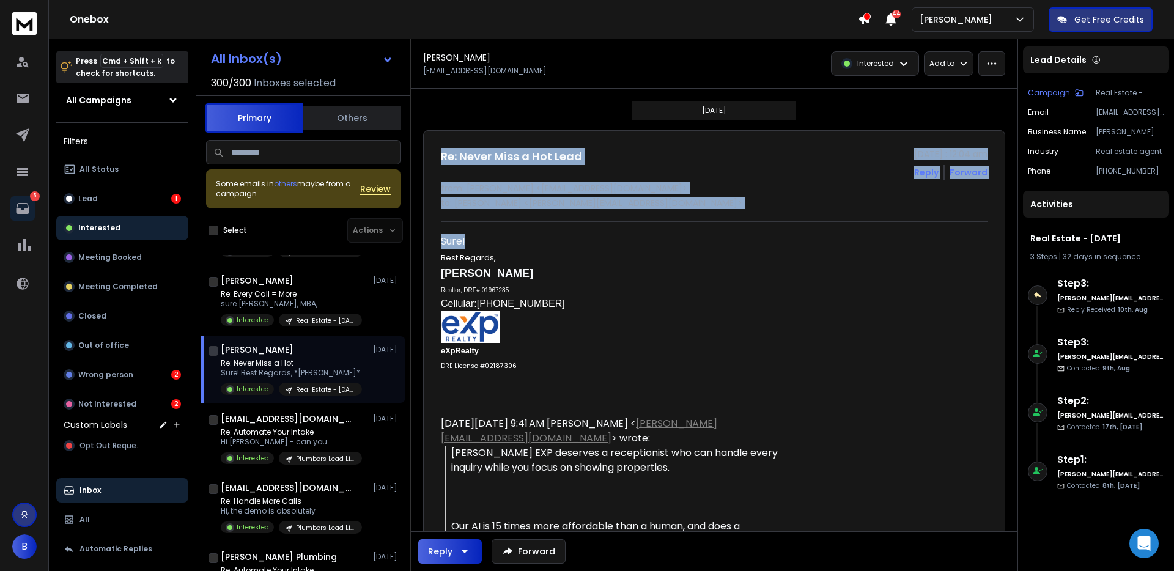
scroll to position [675, 0]
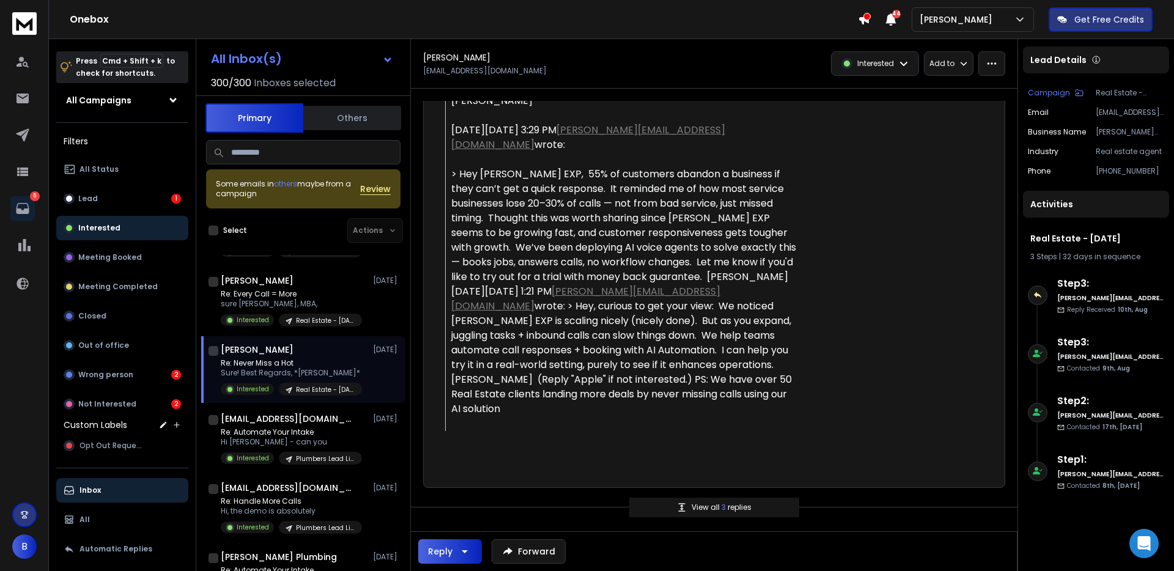
drag, startPoint x: 439, startPoint y: 154, endPoint x: 578, endPoint y: 327, distance: 221.8
